Goal: Task Accomplishment & Management: Manage account settings

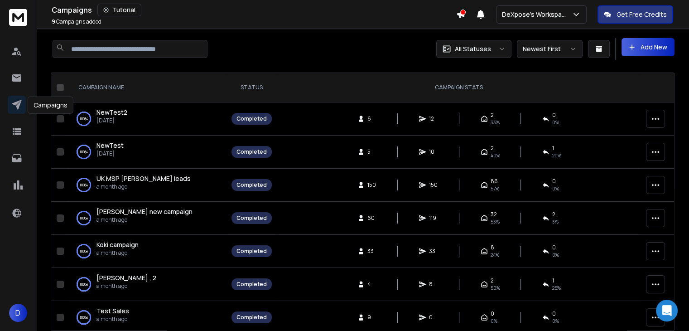
click at [654, 122] on button "button" at bounding box center [655, 119] width 19 height 18
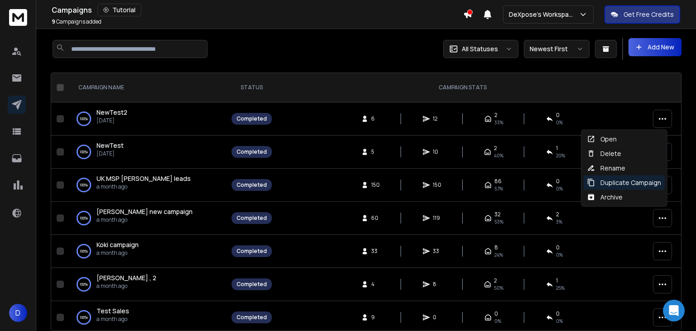
click at [623, 189] on div "Duplicate Campaign" at bounding box center [624, 182] width 82 height 14
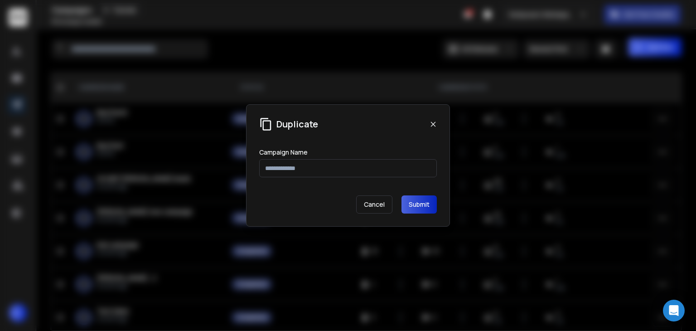
click at [346, 165] on input "text" at bounding box center [348, 168] width 178 height 18
click at [349, 164] on input "text" at bounding box center [348, 168] width 178 height 18
click at [301, 165] on input "text" at bounding box center [348, 168] width 178 height 18
click at [291, 165] on input "text" at bounding box center [348, 168] width 178 height 18
type input "********"
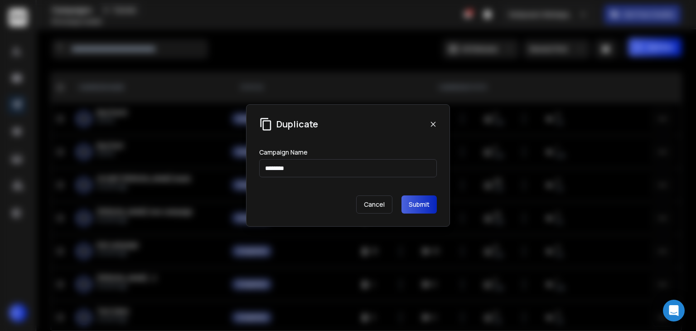
click at [406, 203] on button "Submit" at bounding box center [418, 204] width 35 height 18
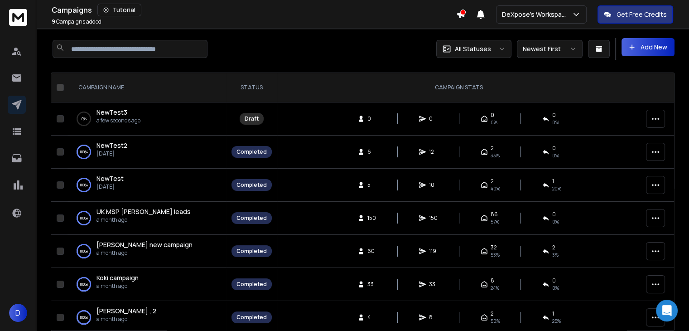
click at [149, 118] on div "0 % NewTest3 a few seconds ago" at bounding box center [147, 119] width 140 height 22
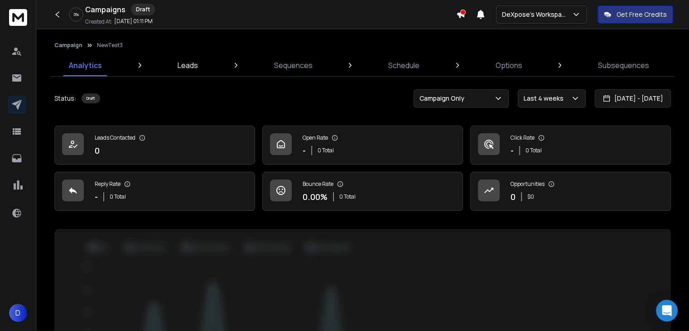
click at [181, 63] on p "Leads" at bounding box center [188, 65] width 20 height 11
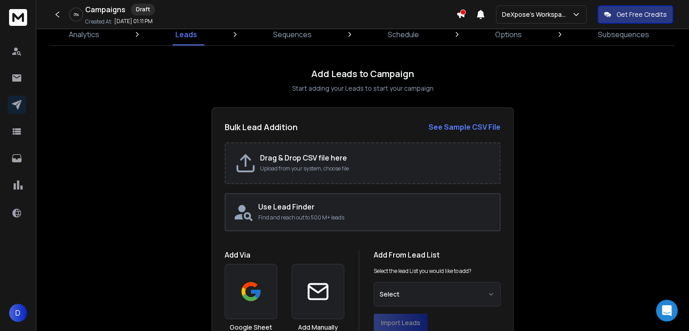
scroll to position [45, 0]
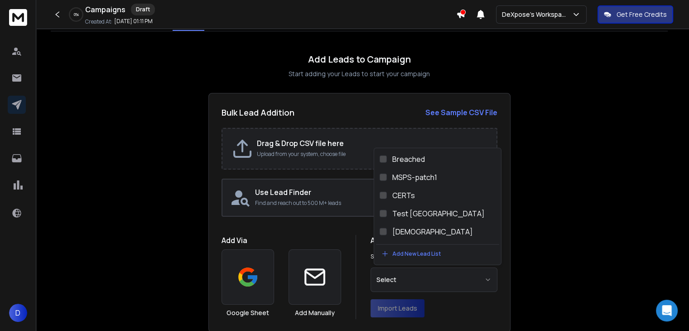
click at [413, 270] on button "Select" at bounding box center [433, 279] width 127 height 24
click at [399, 234] on div "TestList" at bounding box center [432, 231] width 81 height 11
click at [416, 299] on button "Import Leads" at bounding box center [397, 308] width 54 height 18
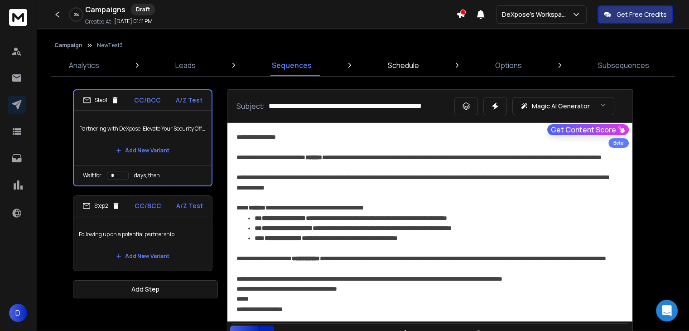
click at [393, 69] on p "Schedule" at bounding box center [403, 65] width 31 height 11
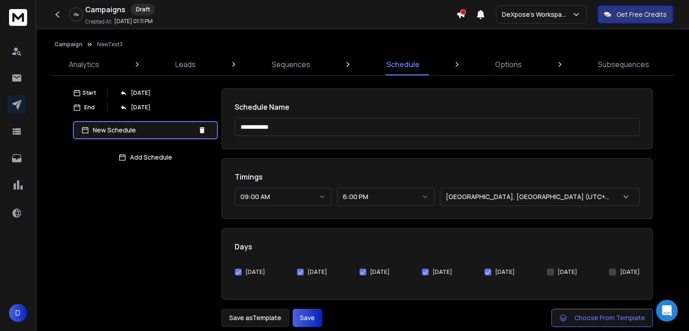
scroll to position [9, 0]
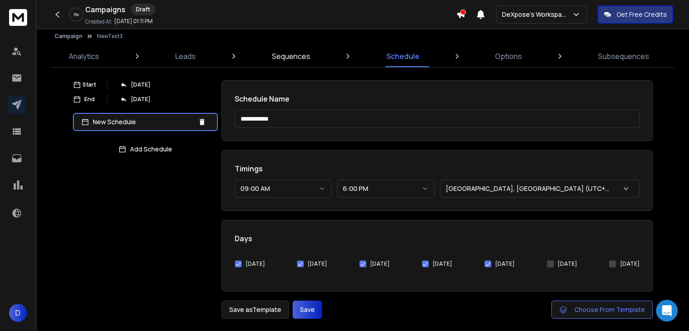
click at [294, 54] on p "Sequences" at bounding box center [291, 56] width 38 height 11
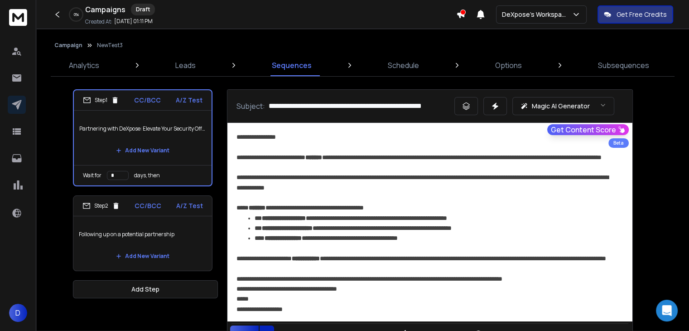
click at [123, 176] on input "*" at bounding box center [118, 175] width 22 height 9
type input "*"
click at [666, 181] on div "**********" at bounding box center [363, 218] width 624 height 265
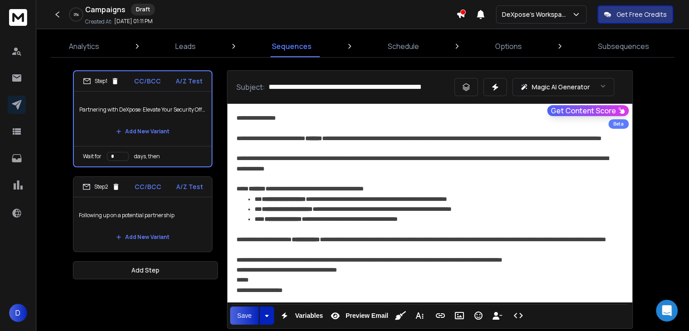
scroll to position [29, 0]
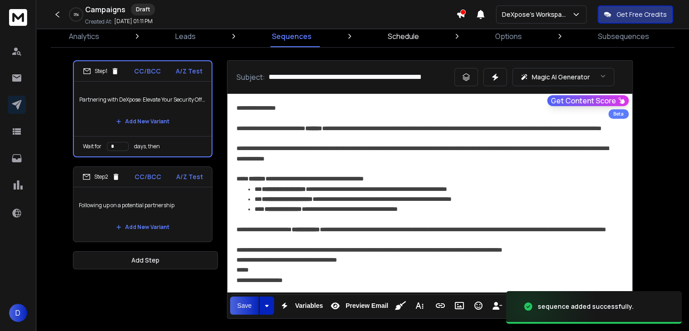
click at [390, 39] on p "Schedule" at bounding box center [403, 36] width 31 height 11
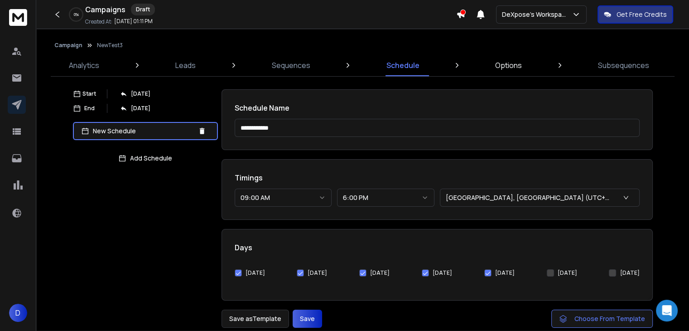
click at [506, 67] on p "Options" at bounding box center [508, 65] width 27 height 11
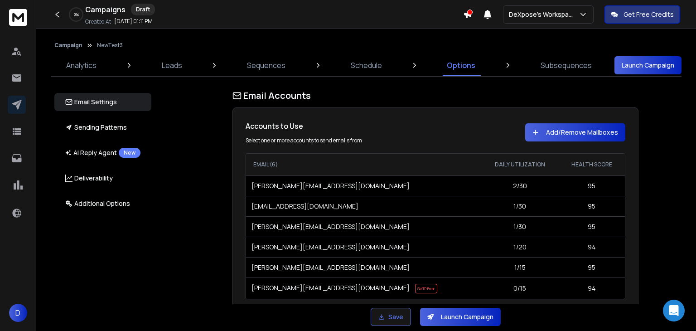
click at [565, 137] on button "Add/Remove Mailboxes" at bounding box center [575, 132] width 100 height 18
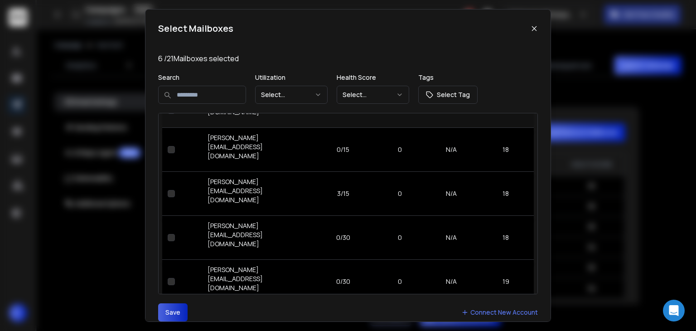
scroll to position [362, 0]
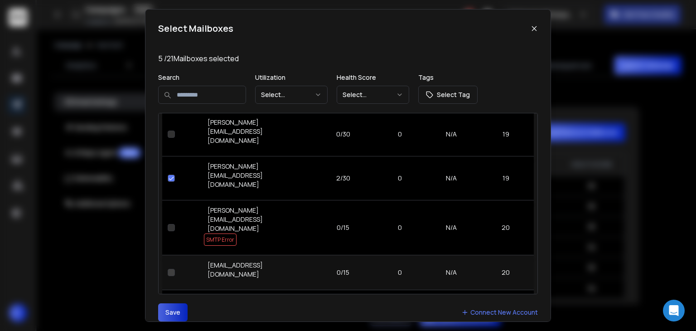
scroll to position [0, 0]
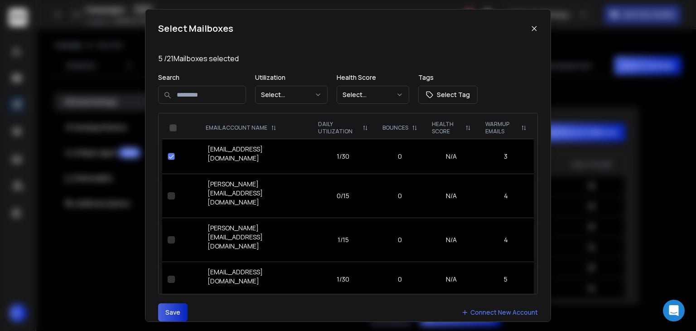
click at [534, 29] on icon at bounding box center [534, 28] width 5 height 5
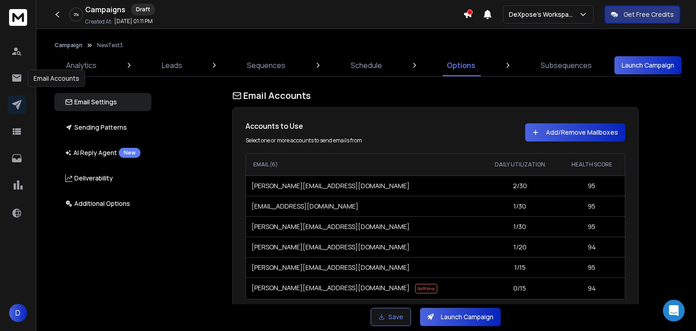
click at [565, 138] on button "Add/Remove Mailboxes" at bounding box center [575, 132] width 100 height 18
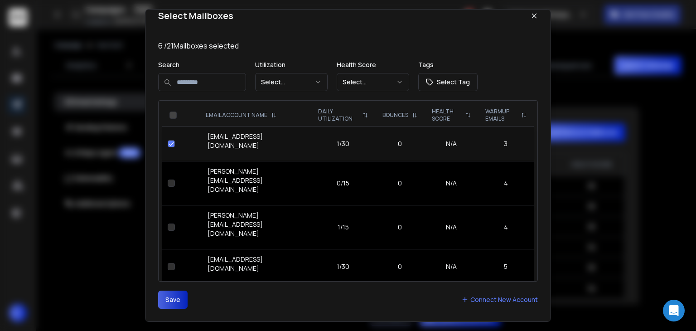
click at [170, 142] on button "button" at bounding box center [171, 143] width 7 height 7
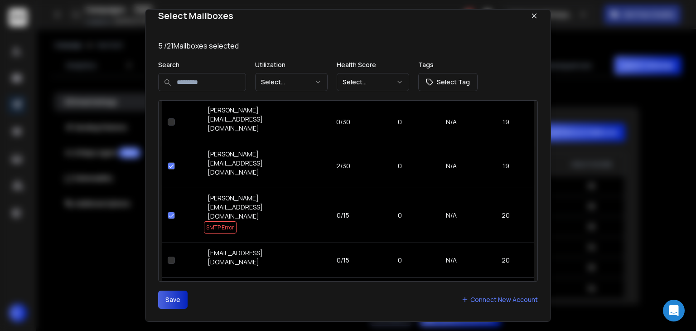
scroll to position [483, 0]
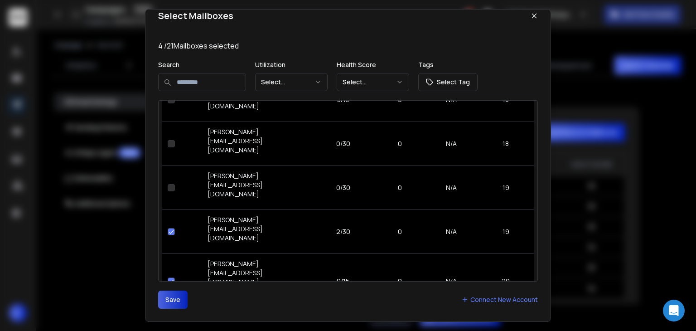
scroll to position [392, 0]
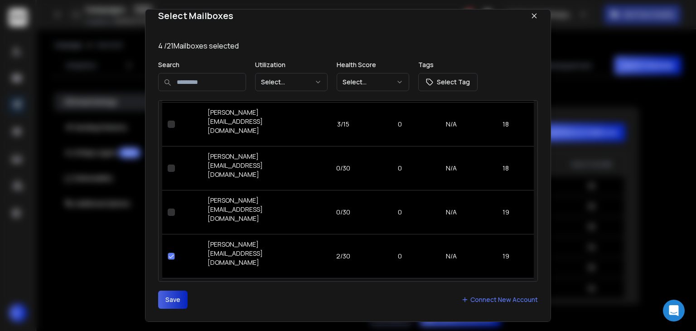
click at [173, 302] on button "button" at bounding box center [171, 305] width 7 height 7
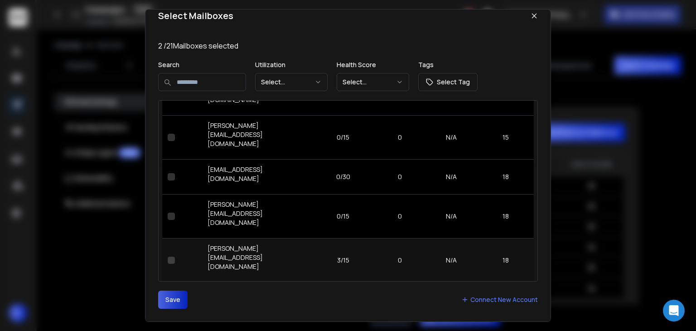
click at [173, 256] on button "button" at bounding box center [171, 259] width 7 height 7
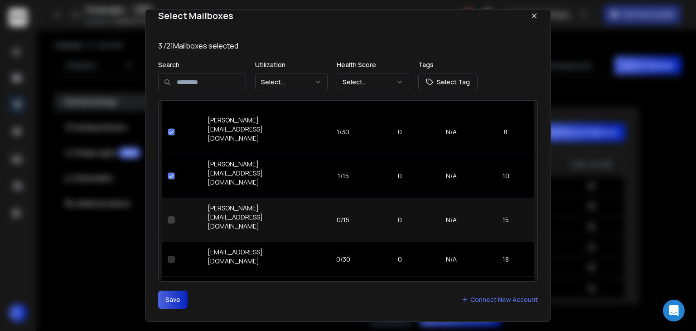
scroll to position [166, 0]
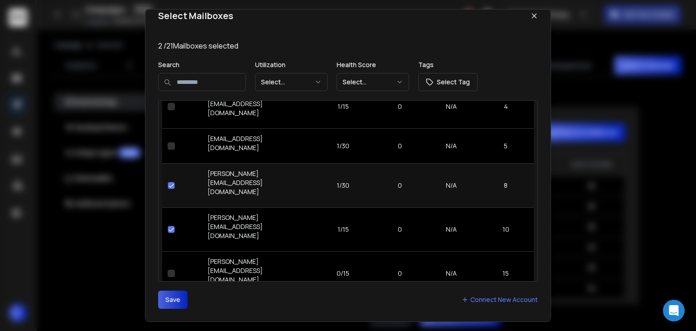
scroll to position [0, 0]
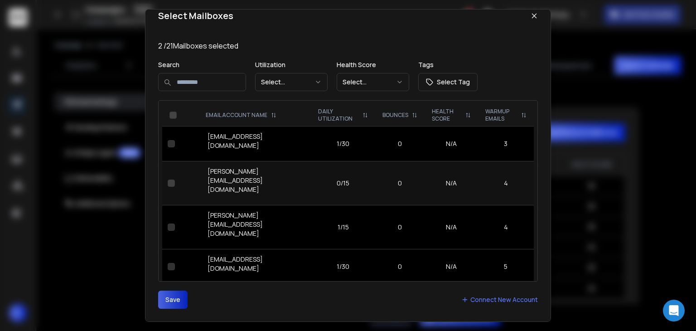
click at [169, 179] on button "button" at bounding box center [171, 182] width 7 height 7
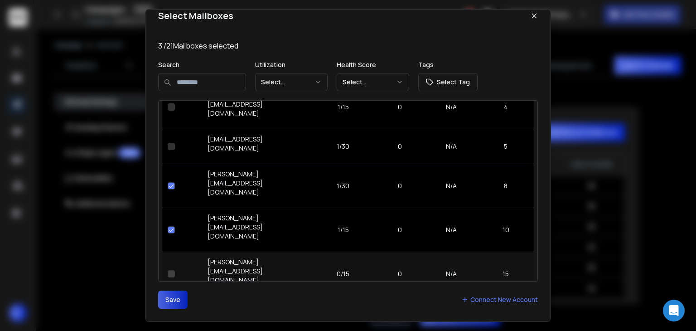
scroll to position [136, 0]
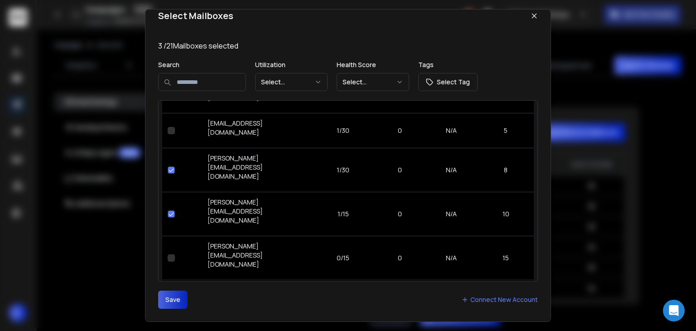
click at [173, 330] on button "button" at bounding box center [171, 336] width 7 height 7
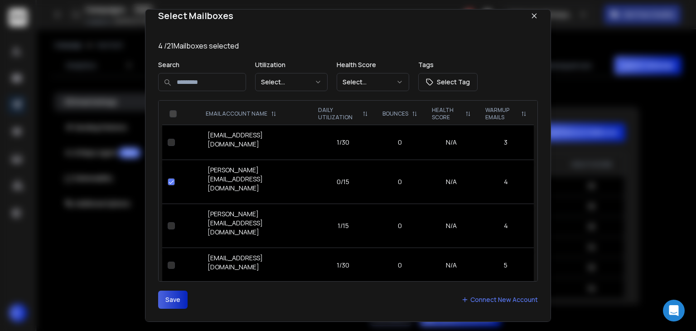
scroll to position [0, 0]
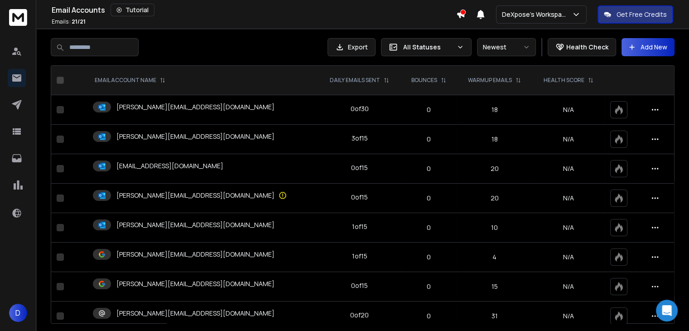
click at [58, 111] on button "button" at bounding box center [60, 109] width 7 height 7
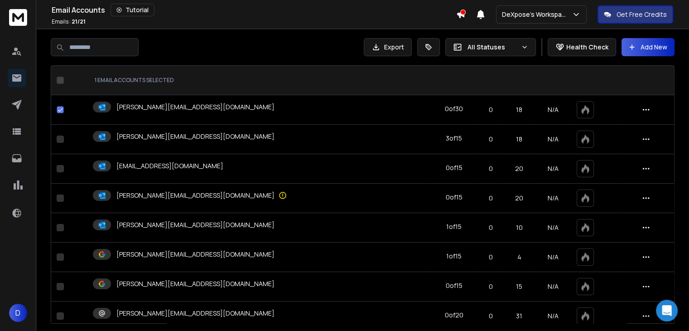
click at [60, 167] on button "button" at bounding box center [60, 168] width 7 height 7
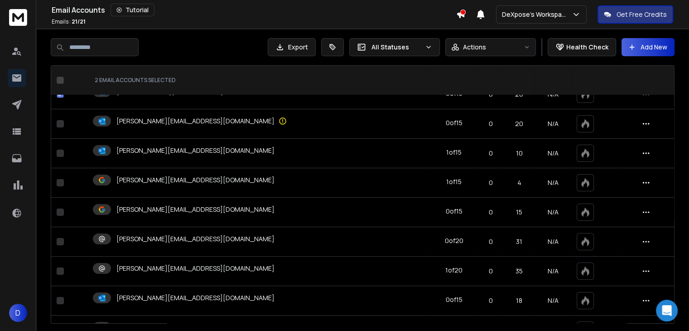
scroll to position [91, 0]
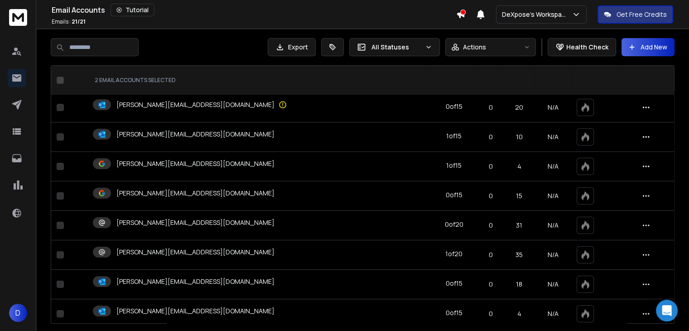
click at [58, 282] on button "button" at bounding box center [60, 283] width 7 height 7
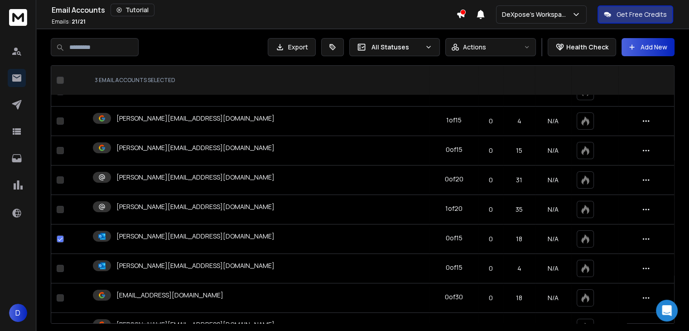
click at [61, 267] on button "button" at bounding box center [60, 267] width 7 height 7
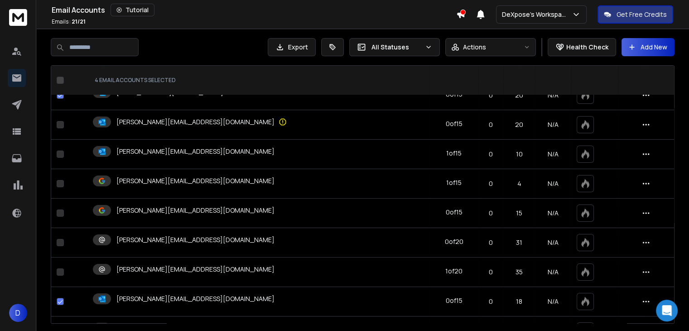
scroll to position [181, 0]
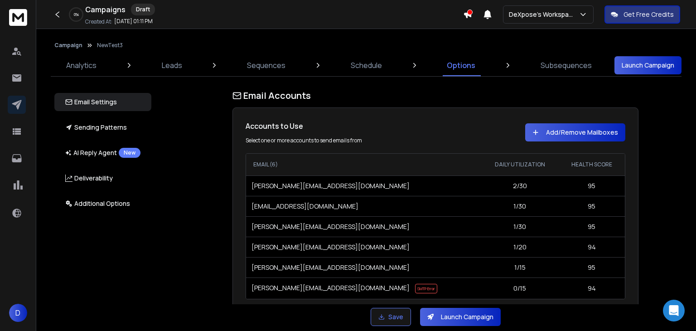
click at [545, 135] on button "Add/Remove Mailboxes" at bounding box center [575, 132] width 100 height 18
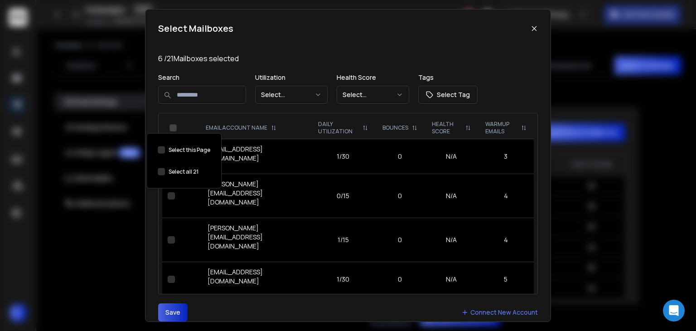
click at [173, 124] on button "Select this Page" at bounding box center [172, 127] width 7 height 7
click at [170, 170] on label "Select all 21" at bounding box center [183, 171] width 30 height 7
click at [161, 171] on button "Select this Page" at bounding box center [161, 171] width 7 height 7
click at [173, 128] on button "Select this Page" at bounding box center [172, 127] width 7 height 7
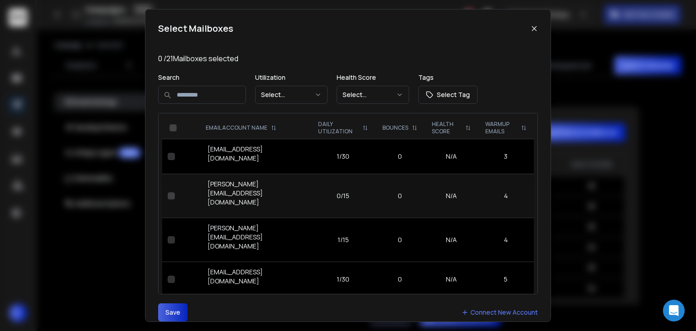
click at [170, 192] on button "button" at bounding box center [171, 195] width 7 height 7
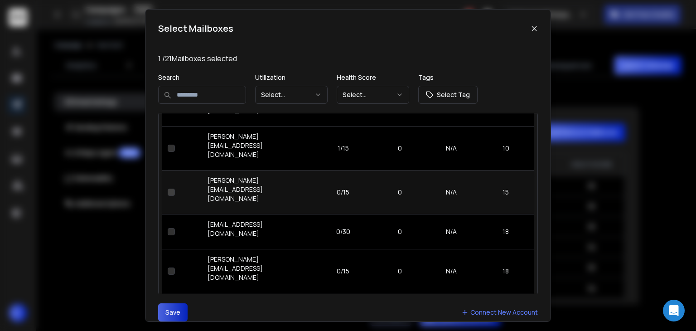
scroll to position [226, 0]
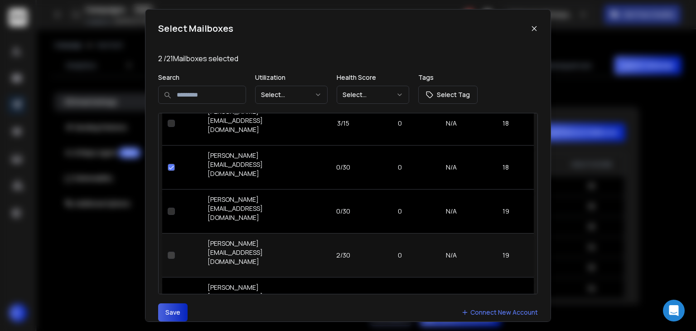
scroll to position [408, 0]
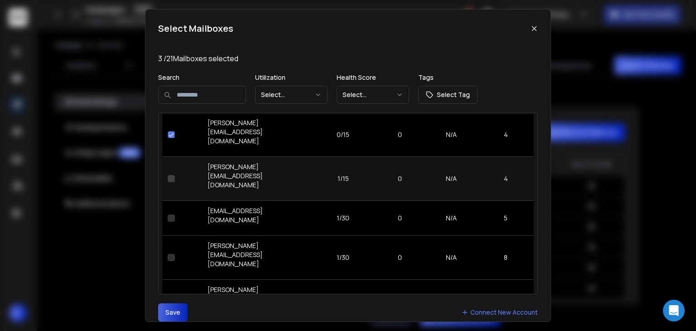
scroll to position [181, 0]
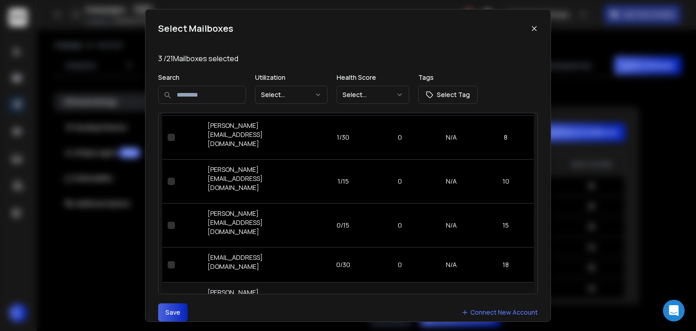
click at [169, 300] on button "button" at bounding box center [171, 303] width 7 height 7
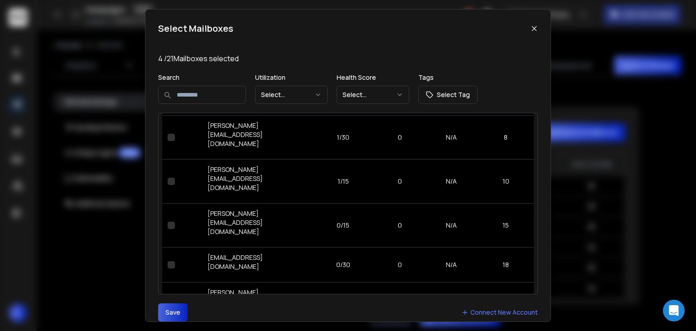
click at [180, 309] on button "Save" at bounding box center [172, 312] width 29 height 18
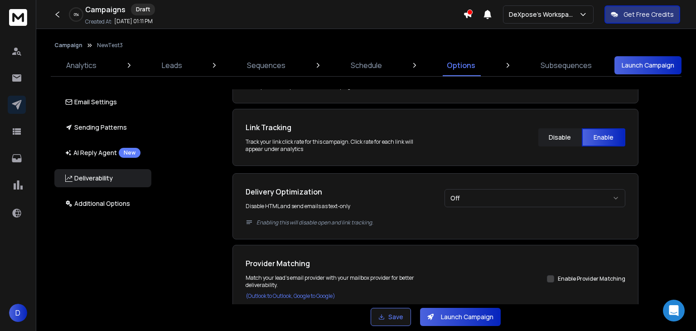
scroll to position [951, 0]
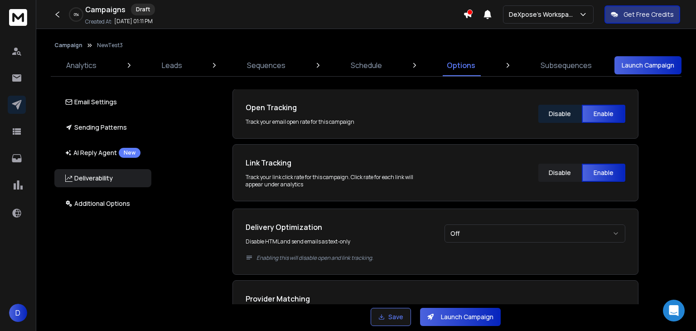
click at [554, 113] on button "Disable" at bounding box center [559, 114] width 43 height 18
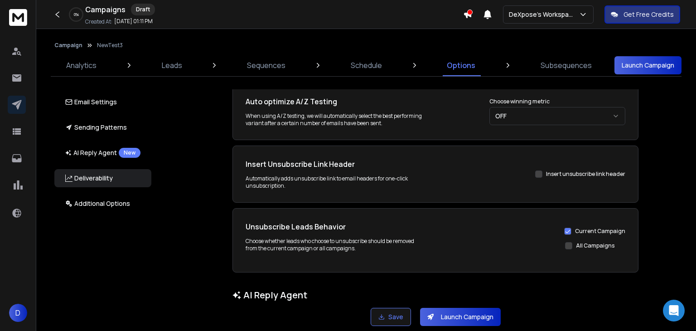
click at [556, 171] on label "Insert unsubscribe link header" at bounding box center [585, 173] width 79 height 7
click at [542, 171] on button "Insert unsubscribe link header" at bounding box center [538, 173] width 7 height 7
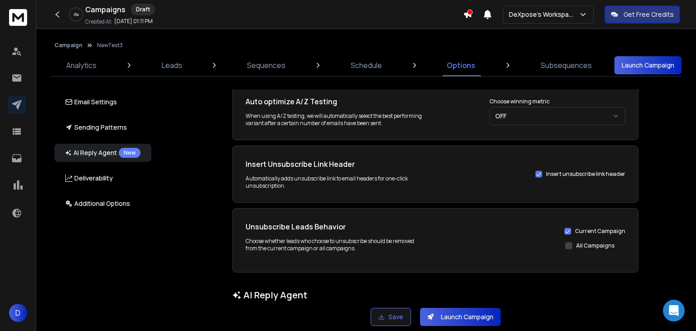
scroll to position [861, 0]
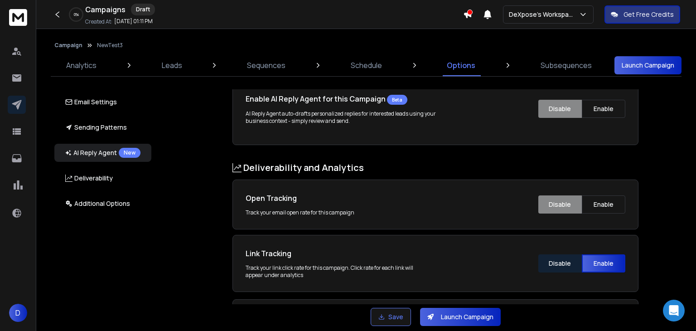
click at [553, 261] on button "Disable" at bounding box center [559, 263] width 43 height 18
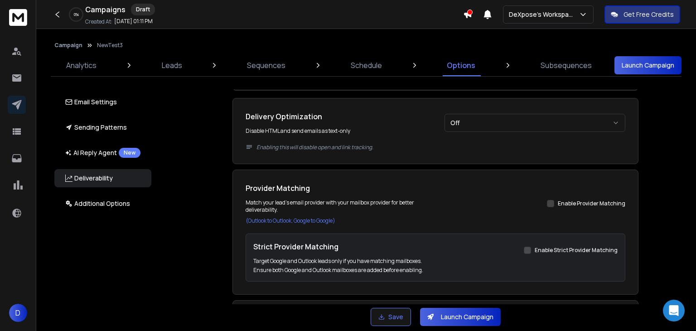
scroll to position [1065, 0]
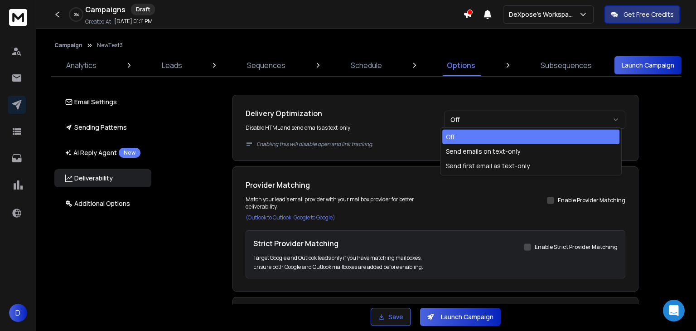
click at [456, 111] on button "Off" at bounding box center [534, 120] width 181 height 18
select select "*"
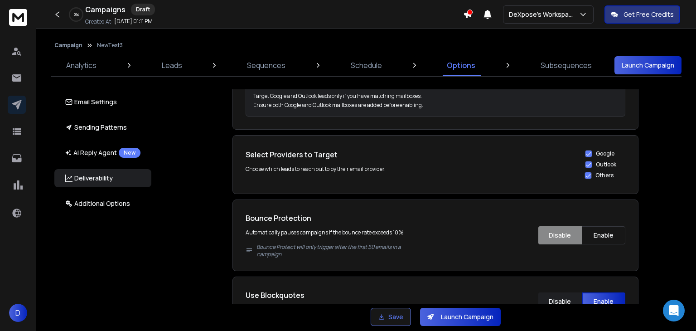
scroll to position [1337, 0]
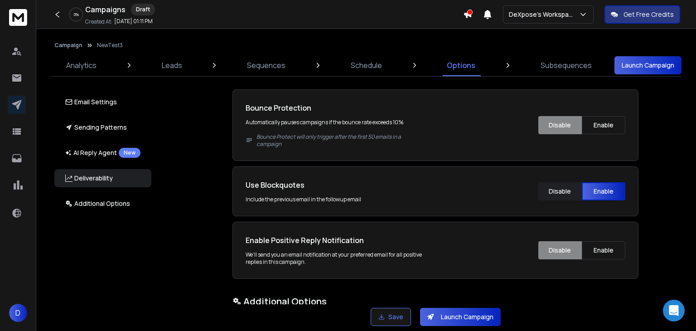
click at [384, 321] on button "Save" at bounding box center [390, 317] width 40 height 18
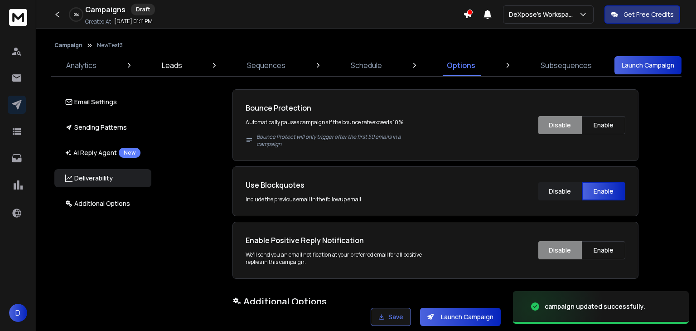
click at [174, 68] on p "Leads" at bounding box center [172, 65] width 20 height 11
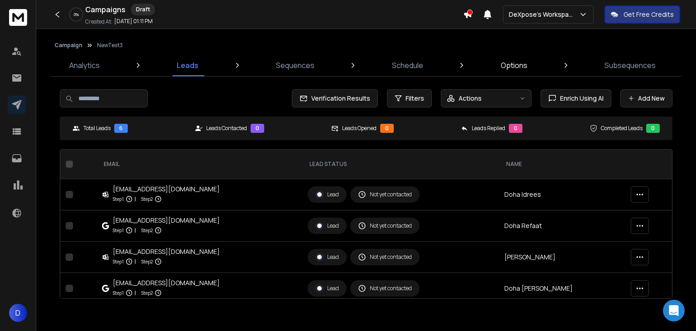
click at [500, 64] on link "Options" at bounding box center [514, 65] width 38 height 22
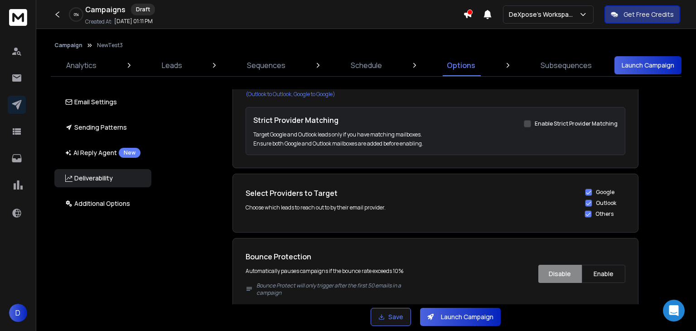
scroll to position [1087, 0]
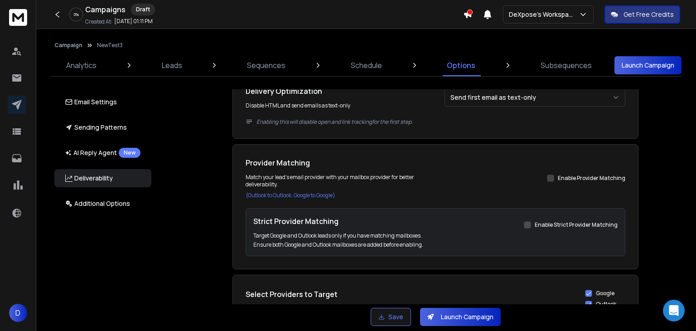
click at [638, 61] on button "Launch Campaign" at bounding box center [647, 65] width 67 height 18
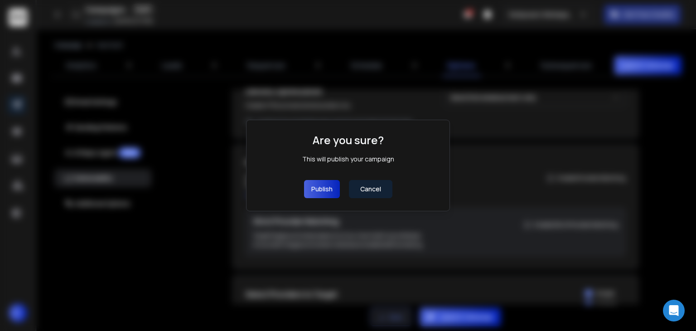
click at [320, 187] on button "Publish" at bounding box center [322, 189] width 36 height 18
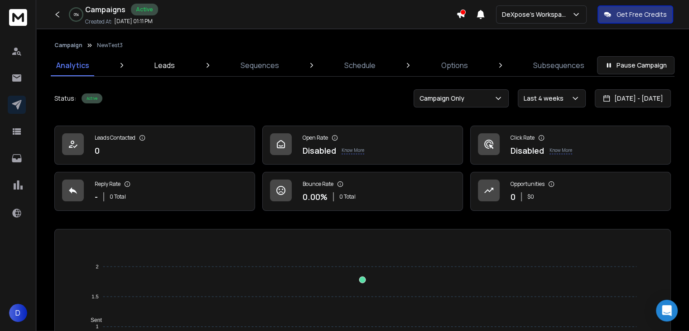
click at [156, 60] on p "Leads" at bounding box center [164, 65] width 20 height 11
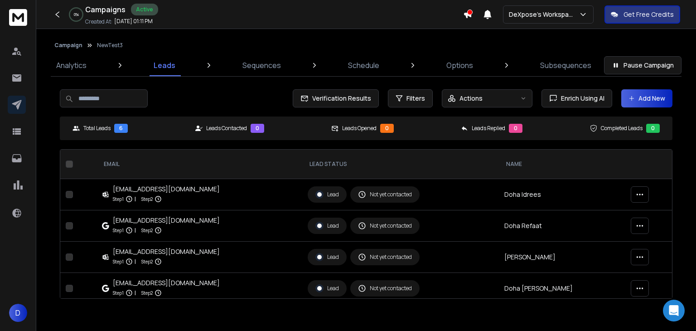
click at [71, 46] on button "Campaign" at bounding box center [68, 45] width 28 height 7
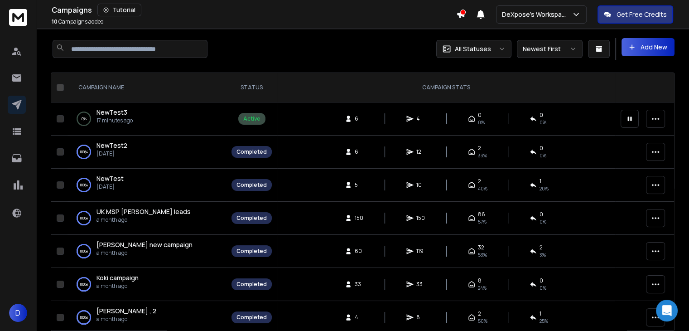
click at [123, 111] on span "NewTest3" at bounding box center [111, 112] width 31 height 9
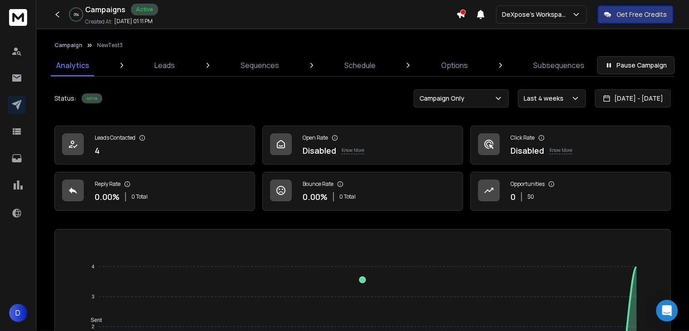
click at [187, 67] on div "Analytics Leads Sequences Schedule Options Subsequences" at bounding box center [320, 65] width 539 height 22
click at [172, 66] on p "Leads" at bounding box center [164, 65] width 20 height 11
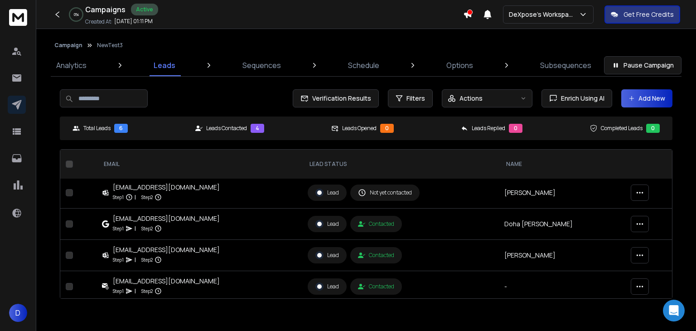
scroll to position [74, 0]
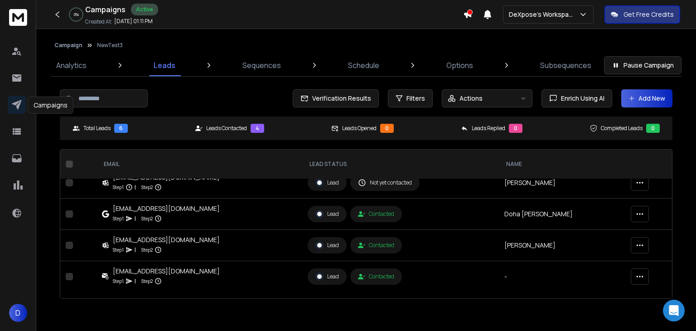
click at [16, 102] on icon at bounding box center [17, 105] width 10 height 10
